Goal: Information Seeking & Learning: Check status

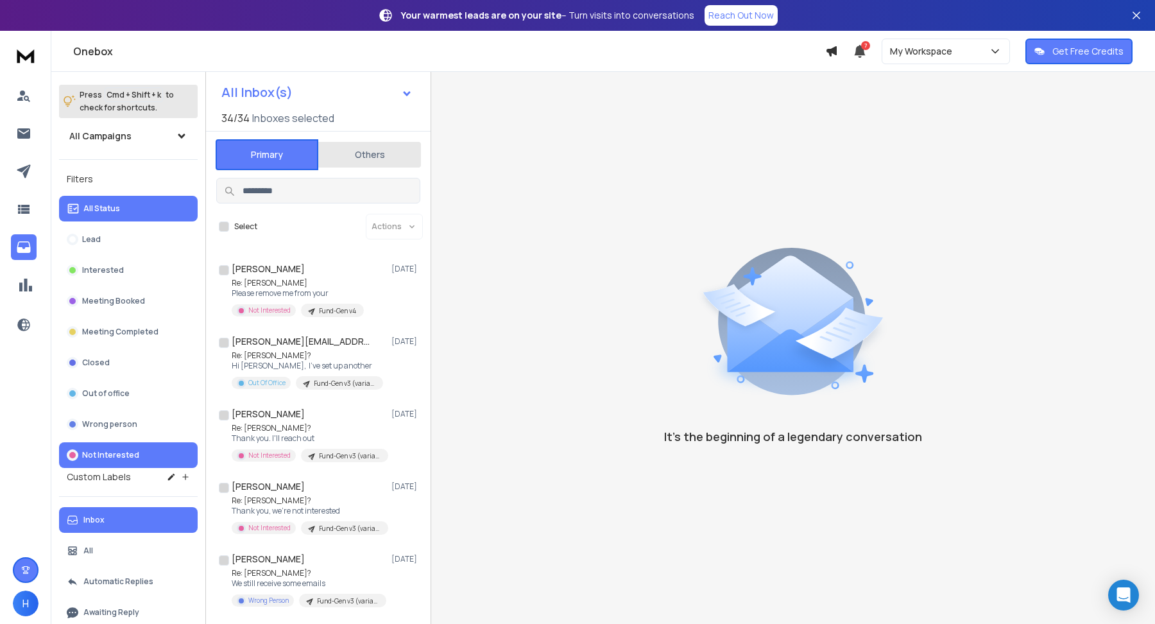
click at [137, 447] on button "Not Interested" at bounding box center [128, 455] width 139 height 26
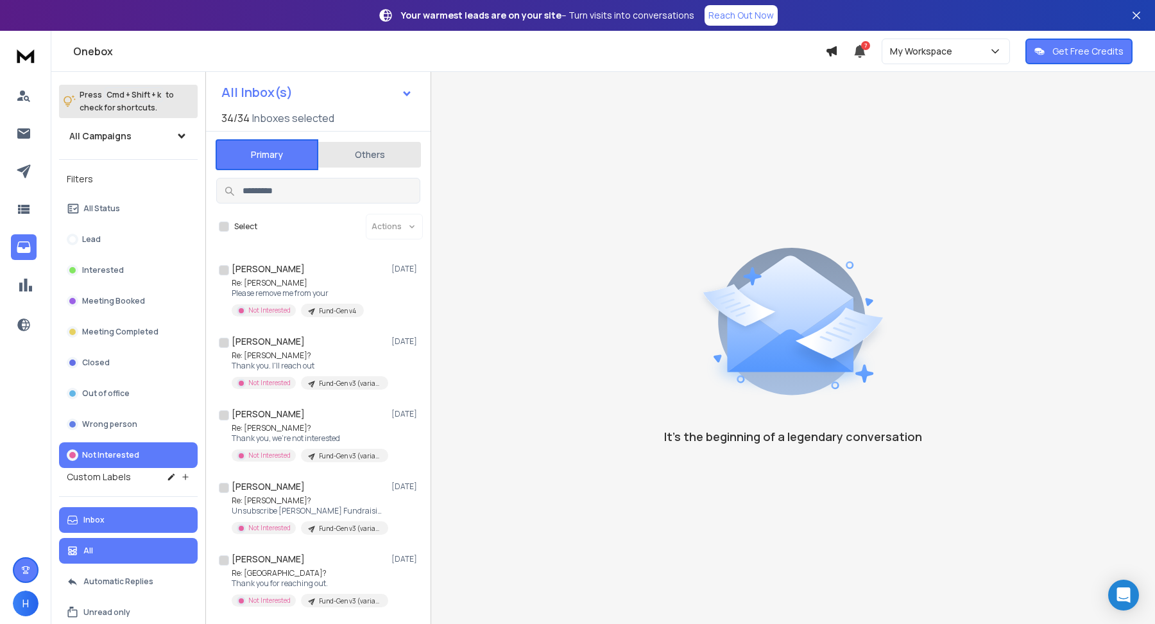
click at [106, 550] on button "All" at bounding box center [128, 551] width 139 height 26
click at [12, 167] on link at bounding box center [24, 171] width 26 height 26
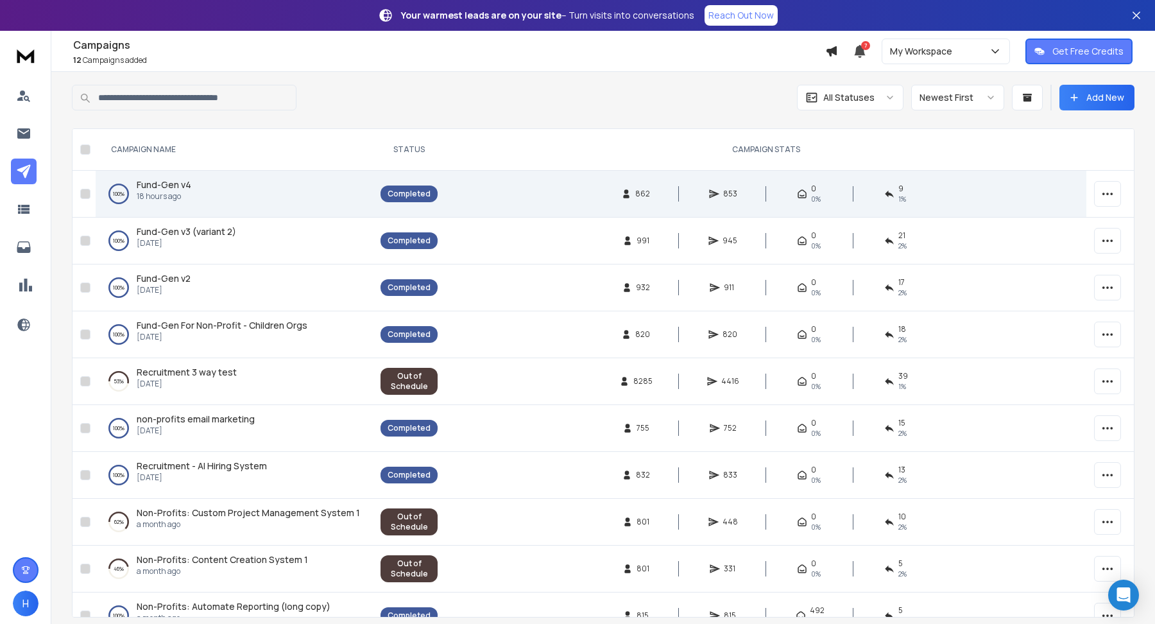
click at [560, 196] on div "862 853 0 0 % 9 1 %" at bounding box center [766, 194] width 626 height 21
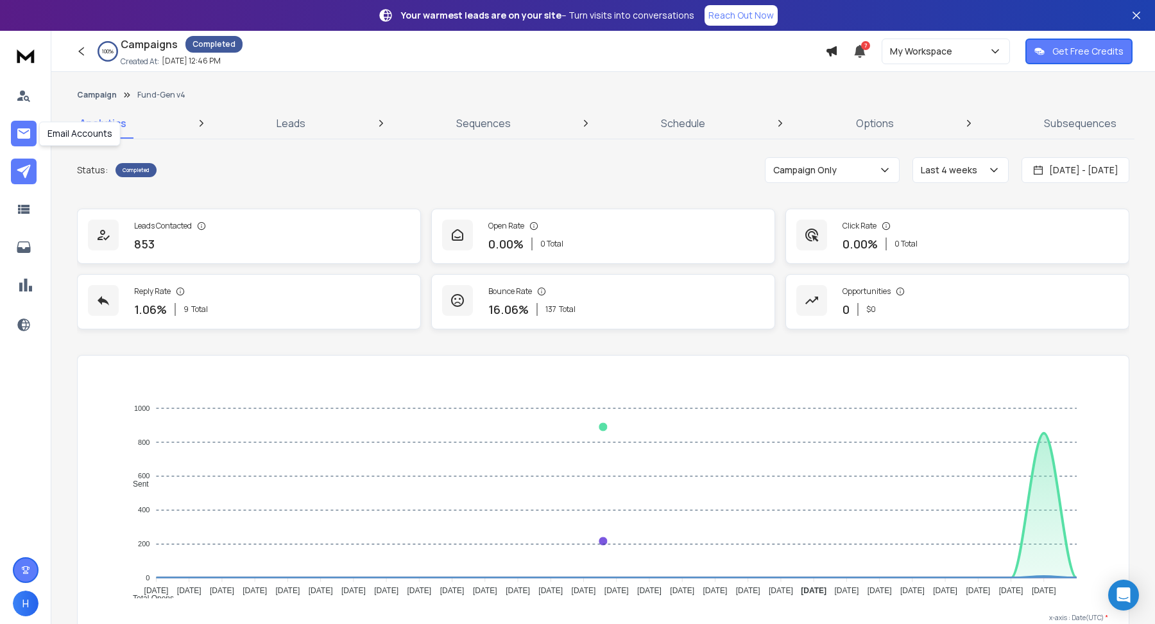
click at [21, 144] on link at bounding box center [24, 134] width 26 height 26
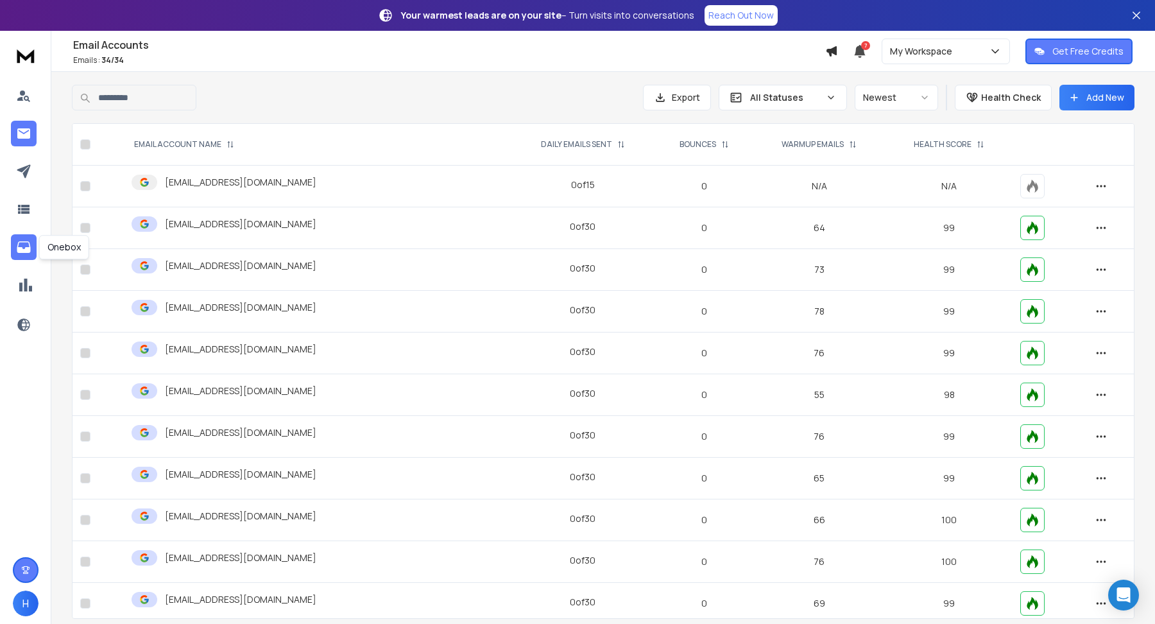
click at [29, 257] on link at bounding box center [24, 247] width 26 height 26
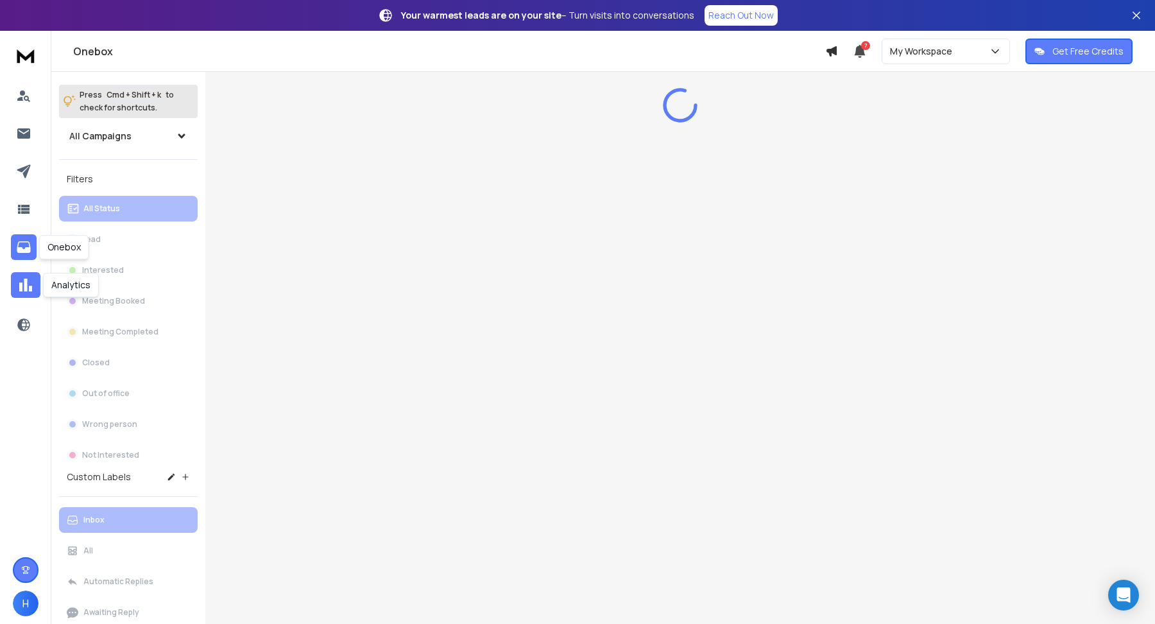
click at [28, 279] on icon at bounding box center [25, 284] width 19 height 19
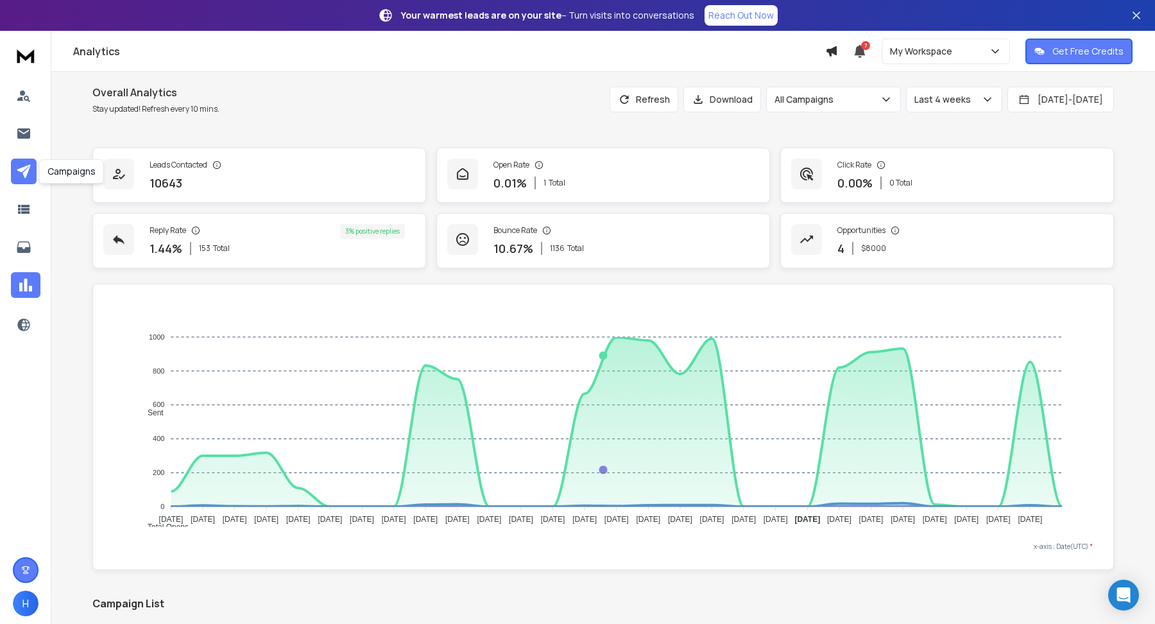
click at [31, 178] on icon at bounding box center [23, 171] width 15 height 15
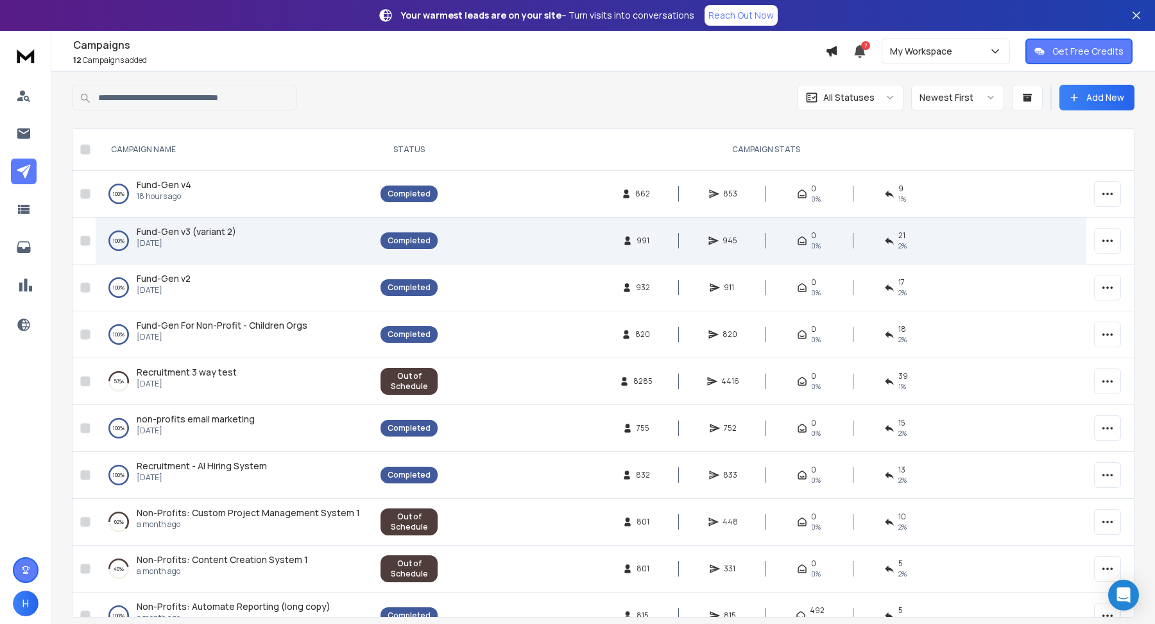
click at [235, 255] on td "100 % Fund-Gen v3 (variant 2) [DATE]" at bounding box center [234, 241] width 277 height 47
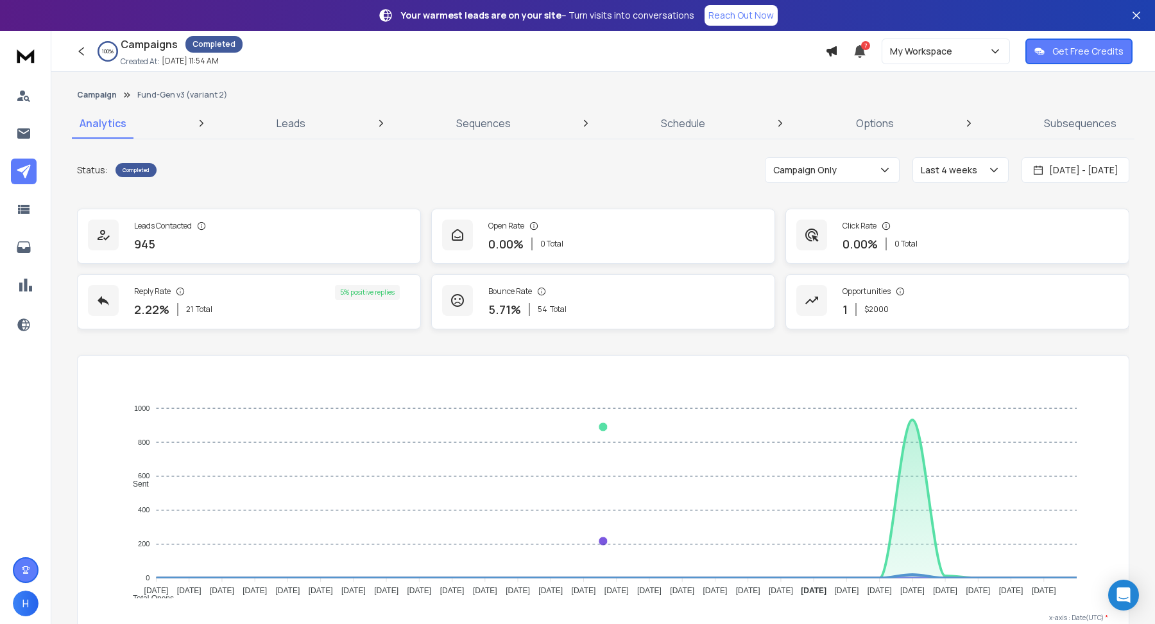
click at [20, 189] on div at bounding box center [26, 212] width 30 height 259
click at [20, 170] on icon at bounding box center [23, 170] width 13 height 13
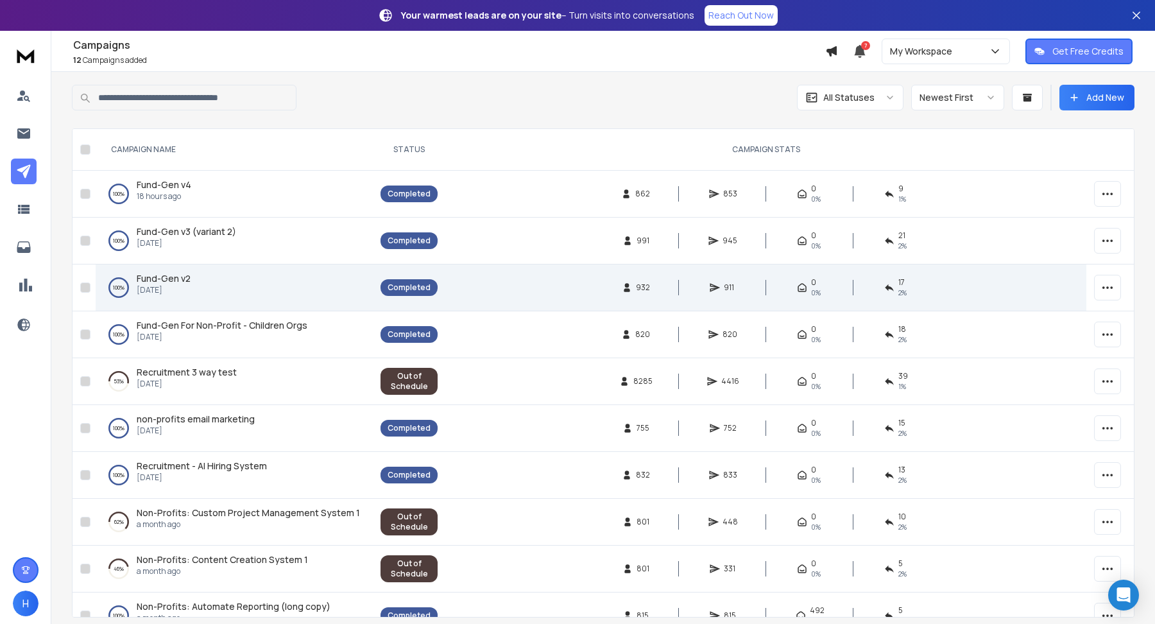
click at [228, 292] on div "100 % Fund-Gen v2 [DATE]" at bounding box center [234, 287] width 252 height 31
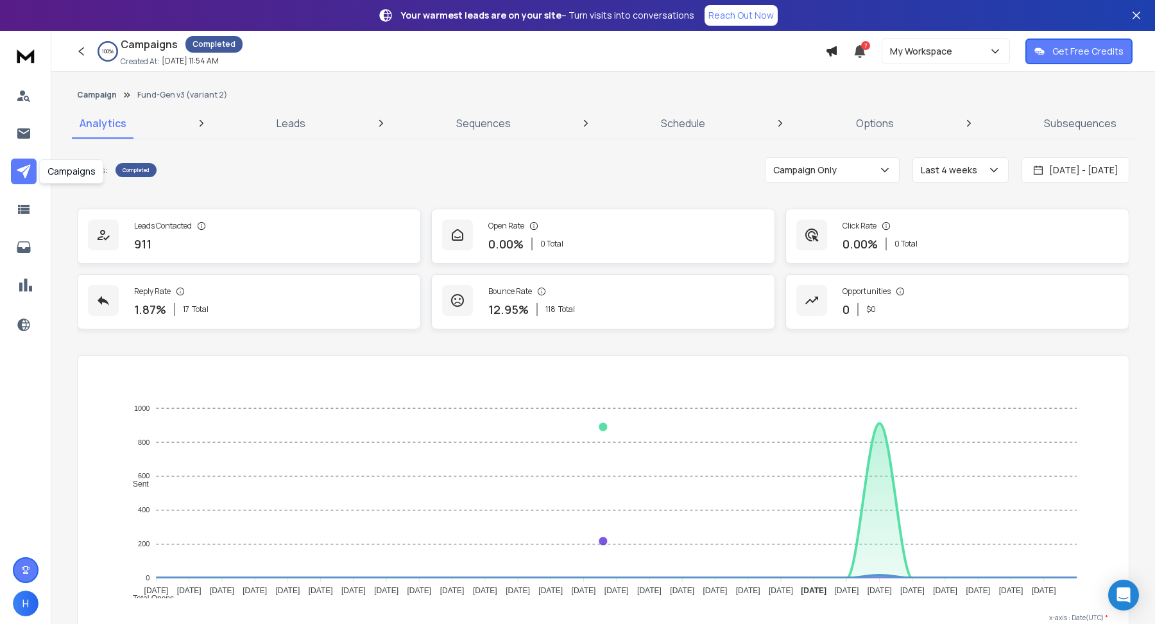
click at [30, 176] on icon at bounding box center [23, 171] width 15 height 15
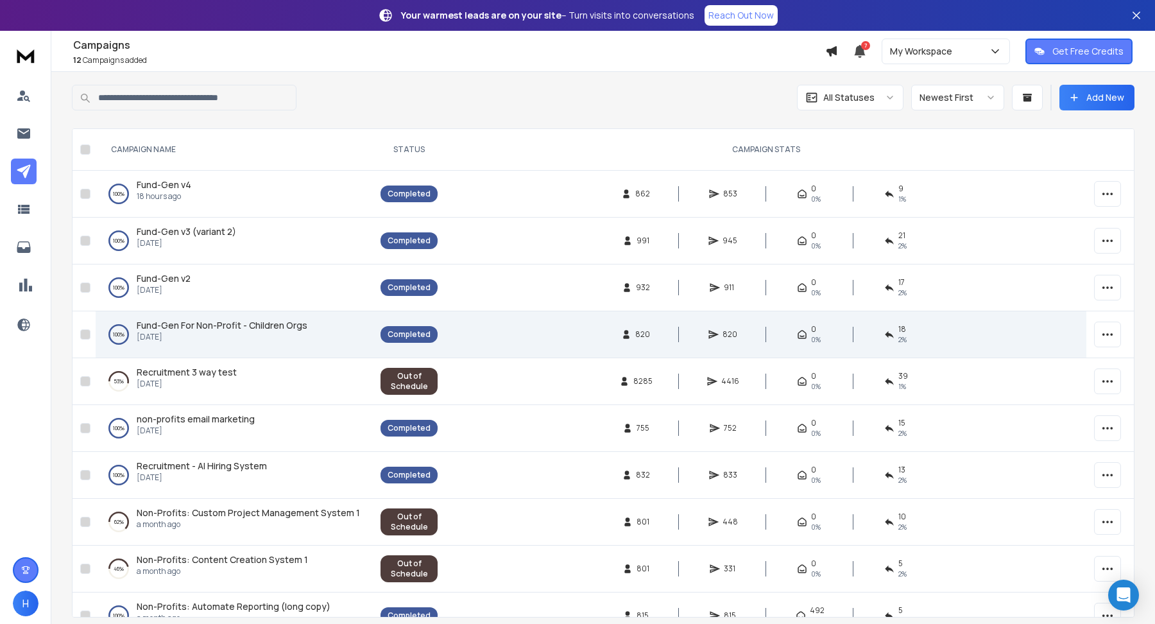
click at [270, 335] on p "[DATE]" at bounding box center [222, 337] width 171 height 10
